Goal: Find specific page/section: Find specific page/section

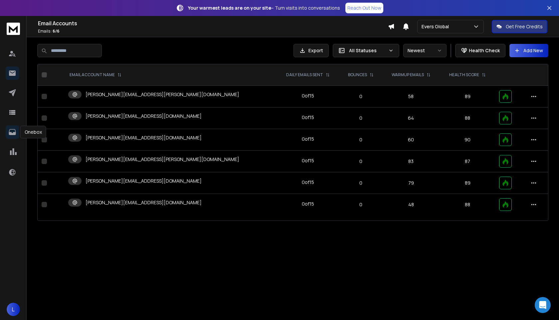
click at [12, 135] on icon at bounding box center [12, 132] width 8 height 8
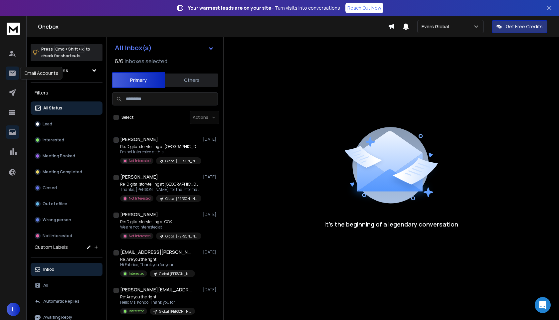
click at [11, 78] on link at bounding box center [12, 73] width 13 height 13
